Goal: Task Accomplishment & Management: Use online tool/utility

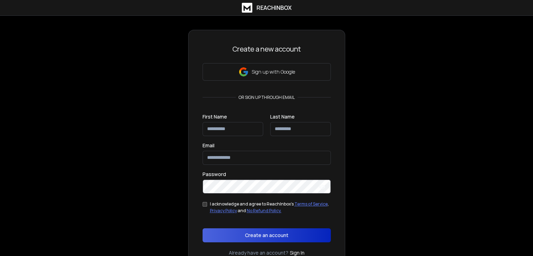
scroll to position [40, 0]
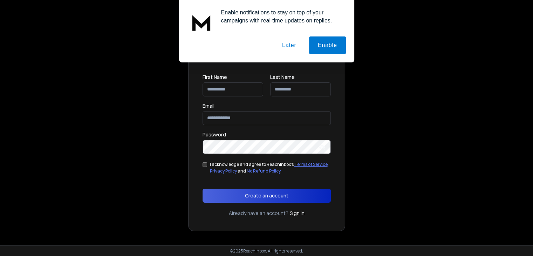
click at [284, 48] on button "Later" at bounding box center [289, 45] width 32 height 18
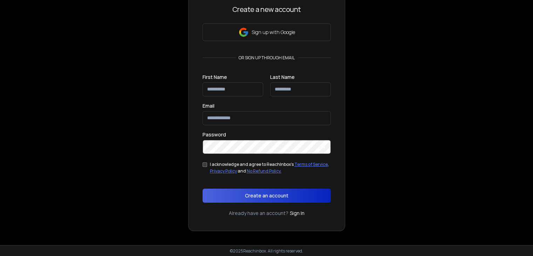
scroll to position [0, 0]
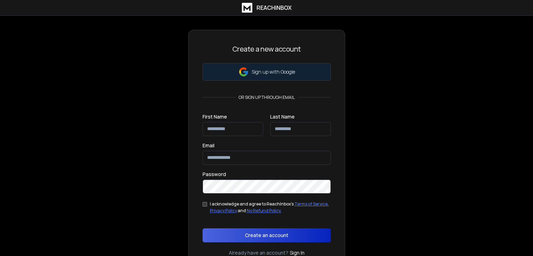
click at [258, 74] on p "Sign up with Google" at bounding box center [273, 71] width 43 height 7
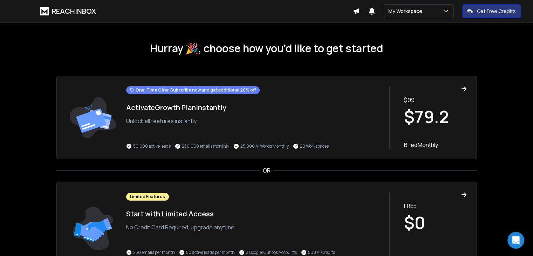
scroll to position [19, 0]
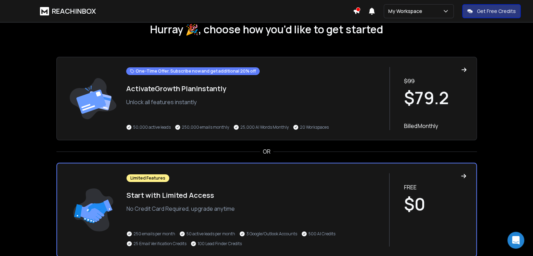
click at [275, 194] on h1 "Start with Limited Access" at bounding box center [254, 195] width 256 height 10
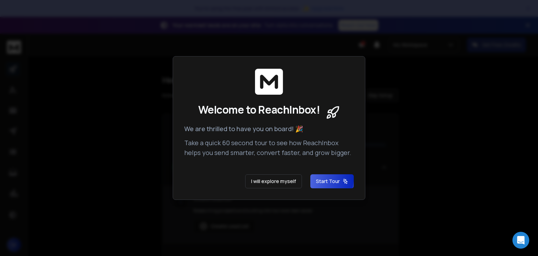
click at [322, 185] on button "Start Tour" at bounding box center [331, 181] width 43 height 14
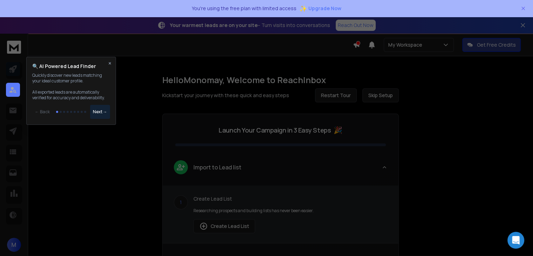
click at [101, 113] on button "Next →" at bounding box center [100, 112] width 20 height 14
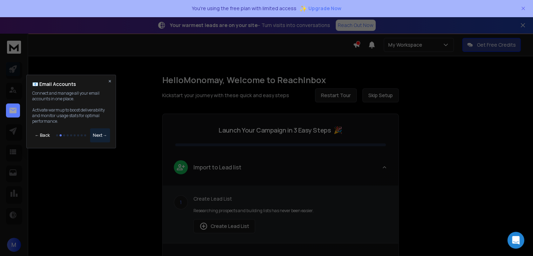
click at [97, 136] on button "Next →" at bounding box center [100, 135] width 20 height 14
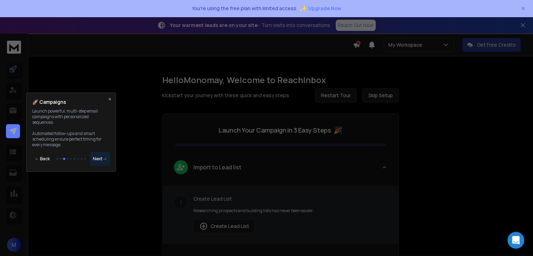
click at [94, 163] on button "Next →" at bounding box center [100, 159] width 20 height 14
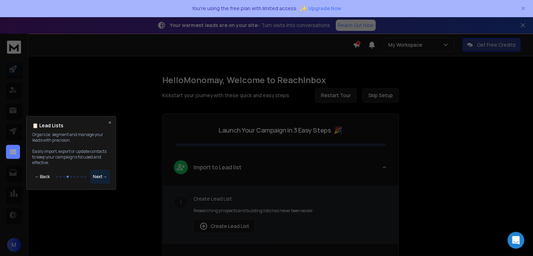
click at [95, 176] on button "Next →" at bounding box center [100, 177] width 20 height 14
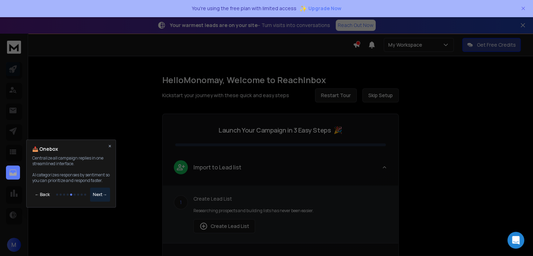
click at [97, 195] on button "Next →" at bounding box center [100, 194] width 20 height 14
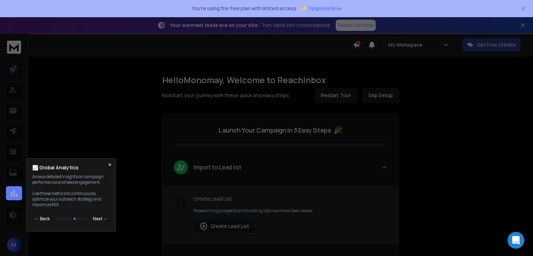
click at [110, 165] on button "×" at bounding box center [109, 164] width 3 height 6
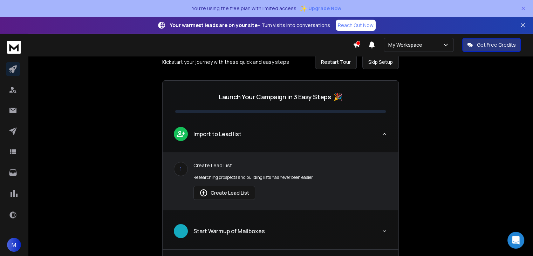
scroll to position [32, 0]
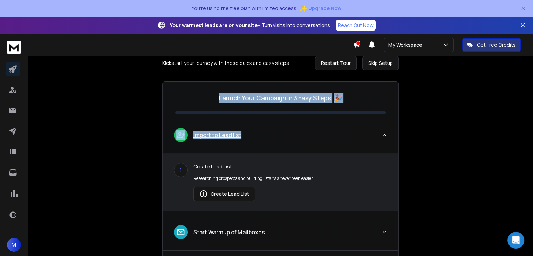
drag, startPoint x: 214, startPoint y: 95, endPoint x: 314, endPoint y: 131, distance: 106.1
click at [314, 131] on div "Launch Your Campaign in 3 Easy Steps 🎉 Import to Lead list 1 Create Lead List R…" at bounding box center [280, 185] width 236 height 209
click at [314, 131] on button "Import to Lead list" at bounding box center [281, 137] width 236 height 31
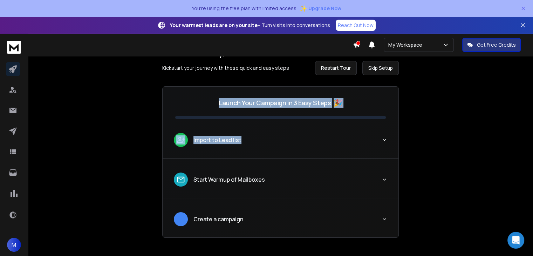
scroll to position [27, 0]
click at [380, 140] on button "Import to Lead list" at bounding box center [281, 143] width 236 height 31
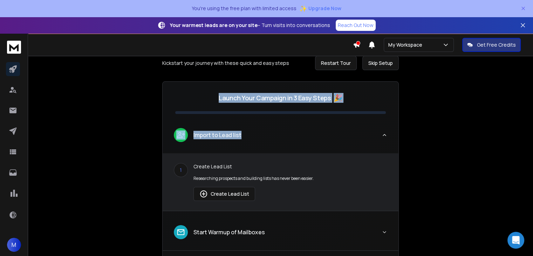
click at [125, 135] on div "Hello Monomay , Welcome to ReachInbox Kickstart your journey with these quick a…" at bounding box center [280, 166] width 482 height 270
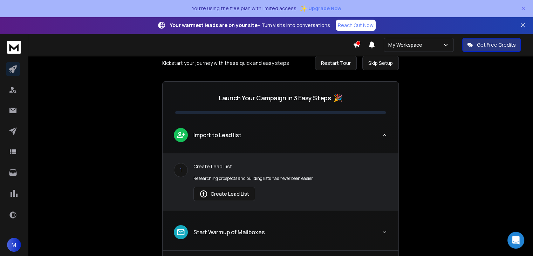
scroll to position [84, 0]
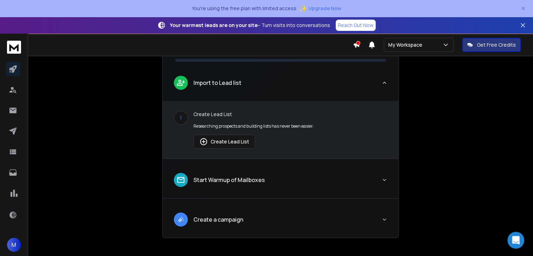
click at [372, 177] on button "Start Warmup of Mailboxes" at bounding box center [281, 182] width 236 height 31
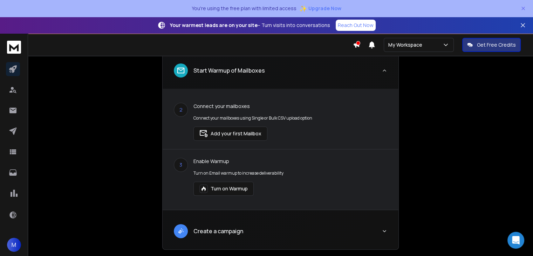
scroll to position [205, 0]
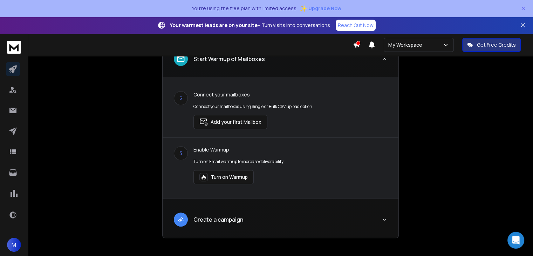
click at [372, 212] on button "Create a campaign" at bounding box center [281, 222] width 236 height 31
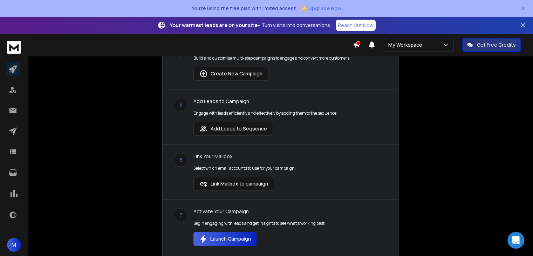
scroll to position [436, 0]
